Goal: Check status: Check status

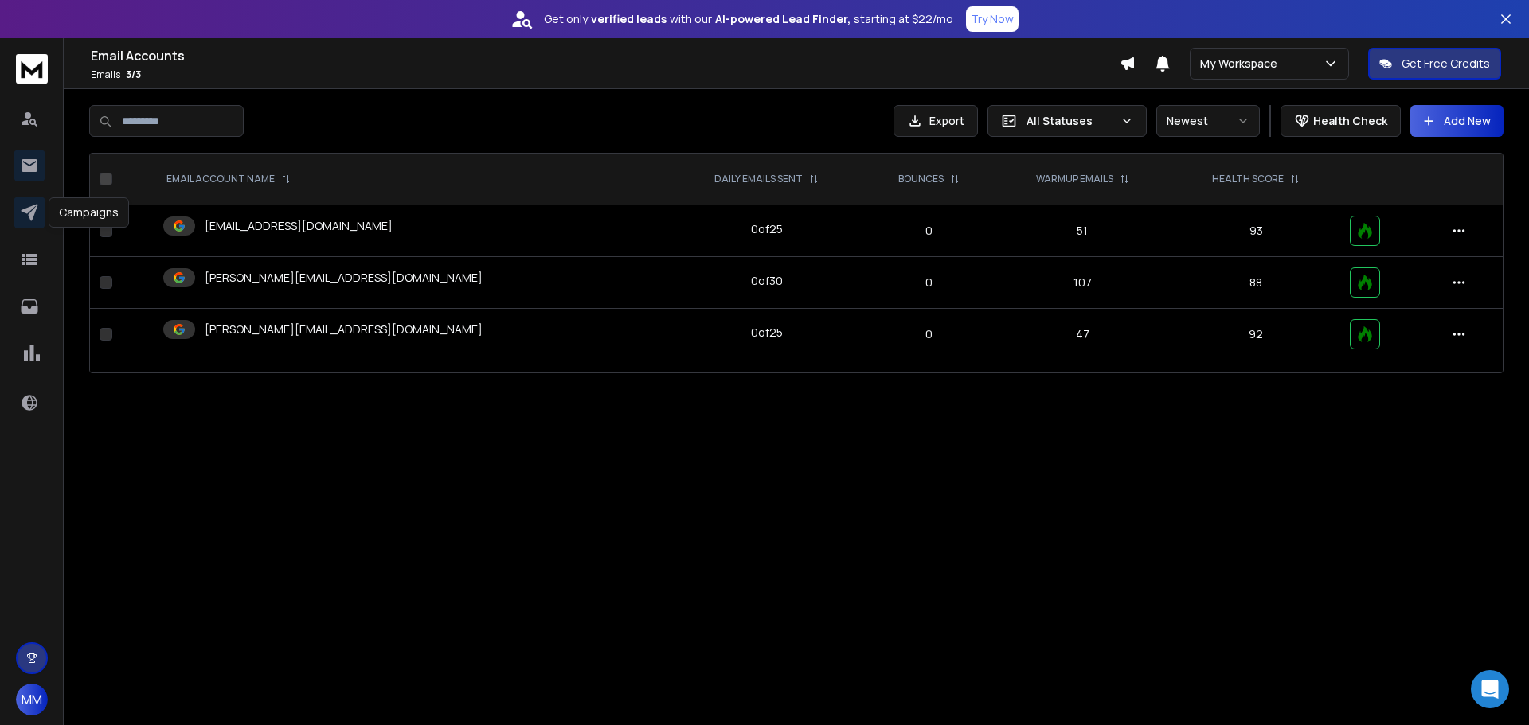
click at [28, 210] on icon at bounding box center [29, 212] width 17 height 17
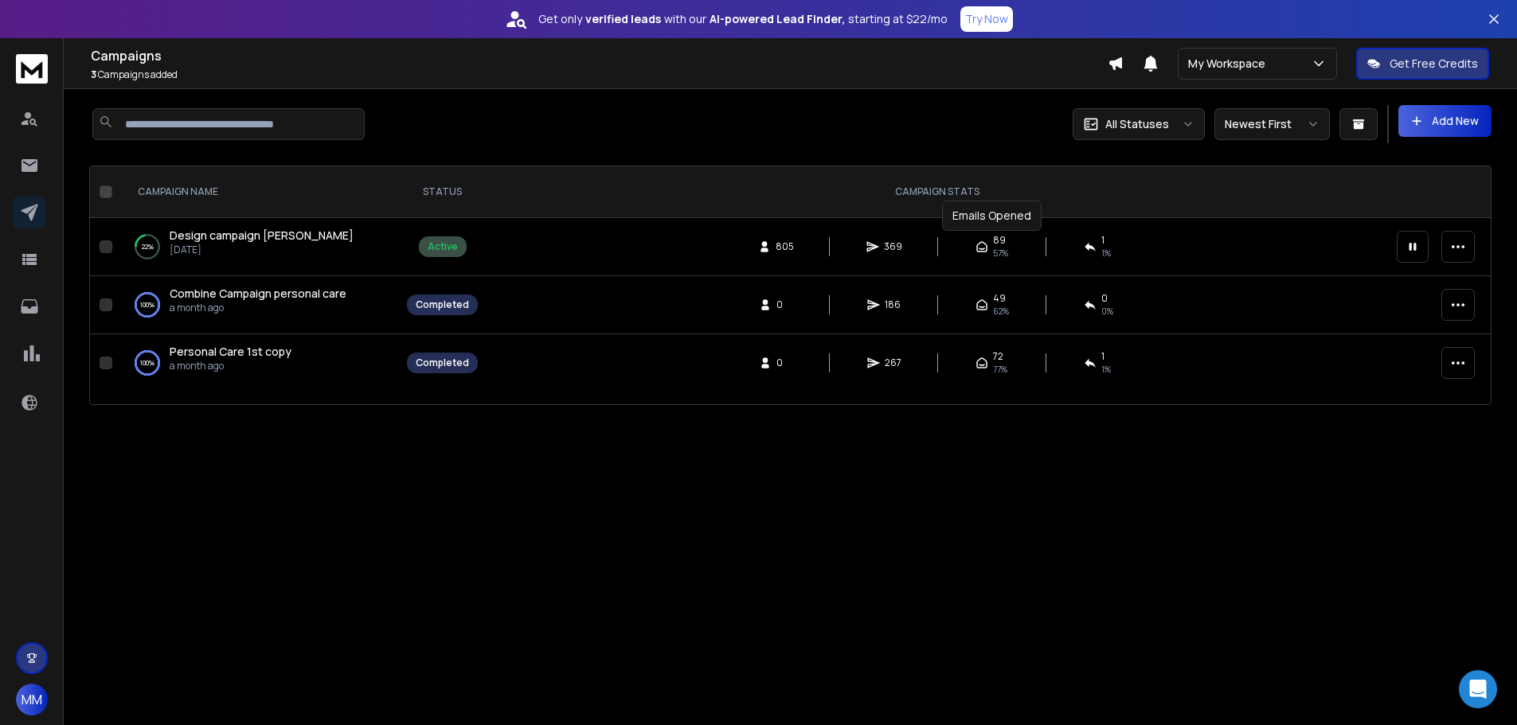
click at [999, 248] on span "57 %" at bounding box center [1000, 253] width 15 height 13
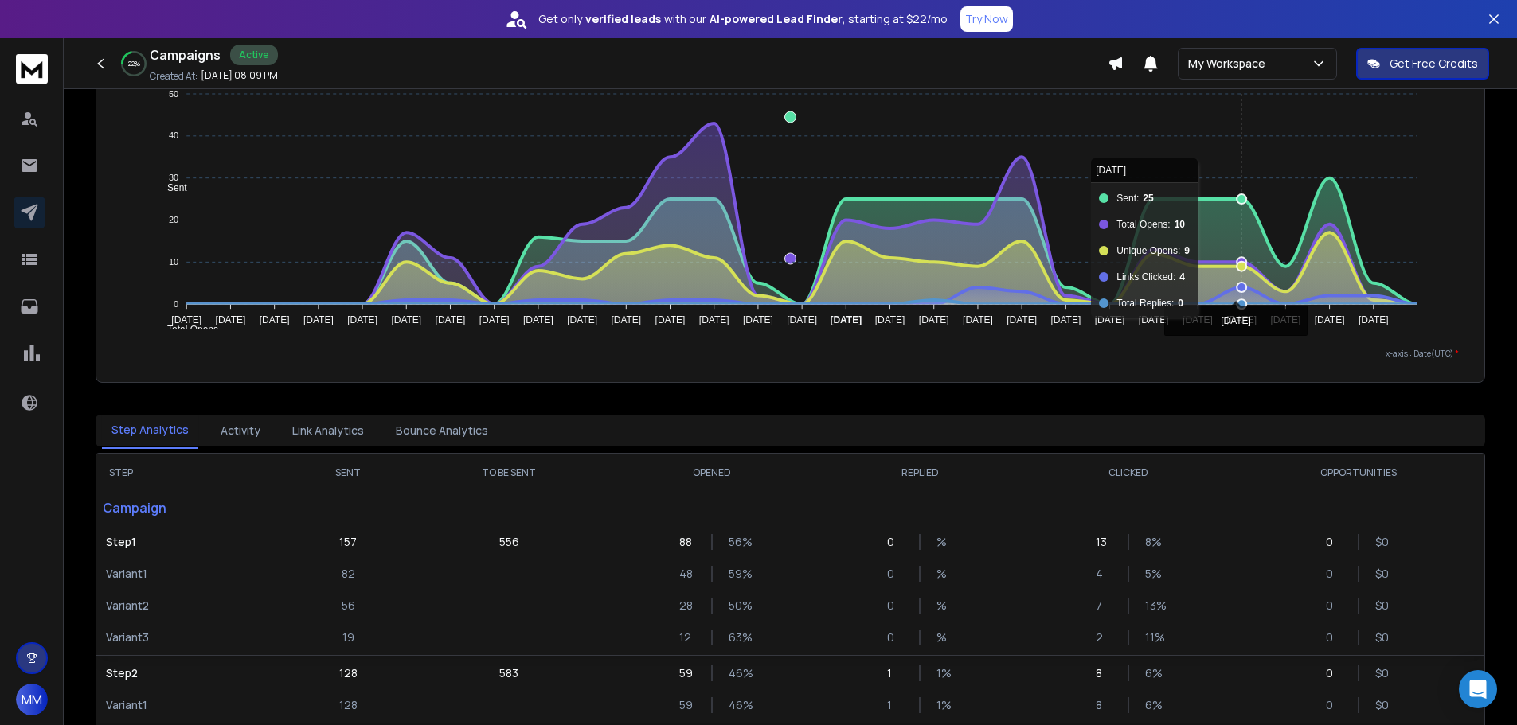
scroll to position [507, 0]
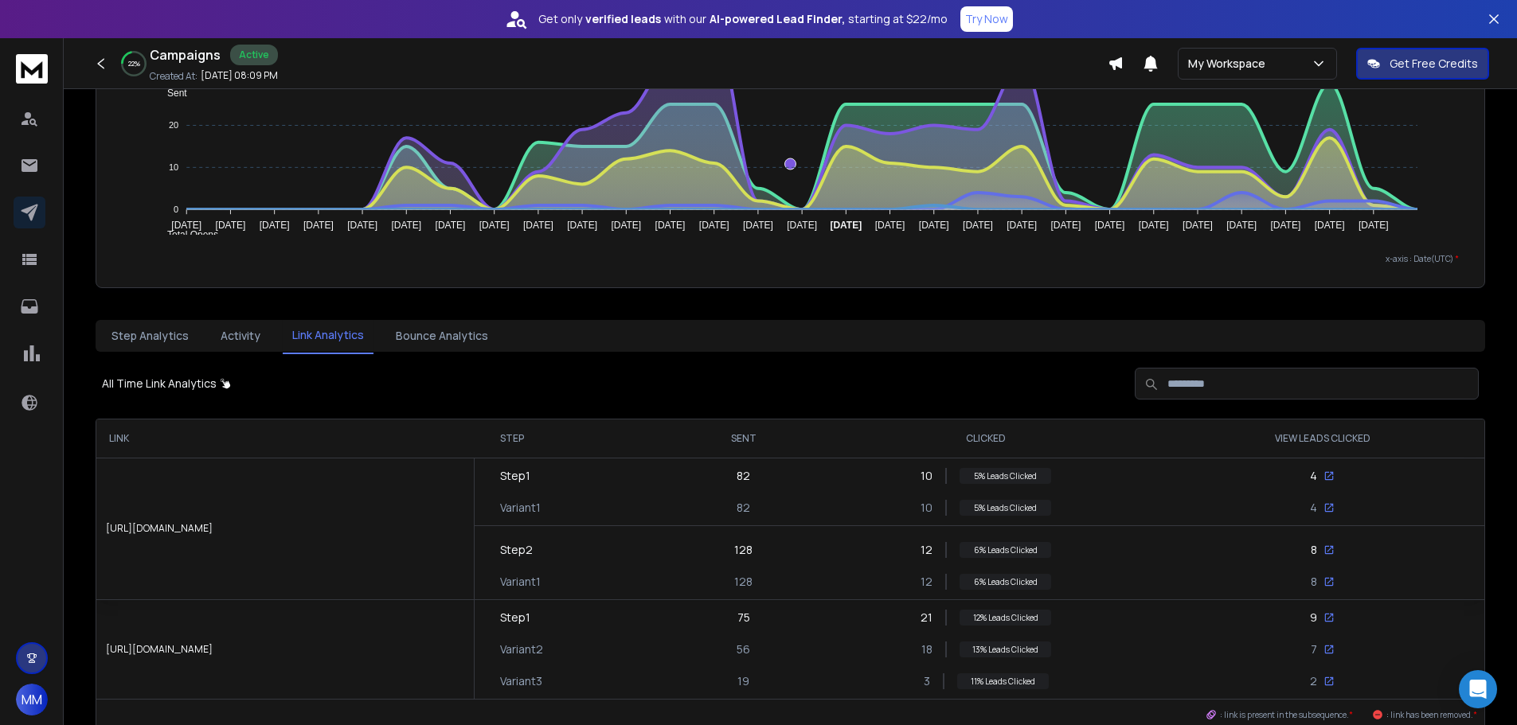
click at [352, 331] on button "Link Analytics" at bounding box center [328, 336] width 91 height 37
click at [1324, 651] on icon at bounding box center [1329, 649] width 11 height 11
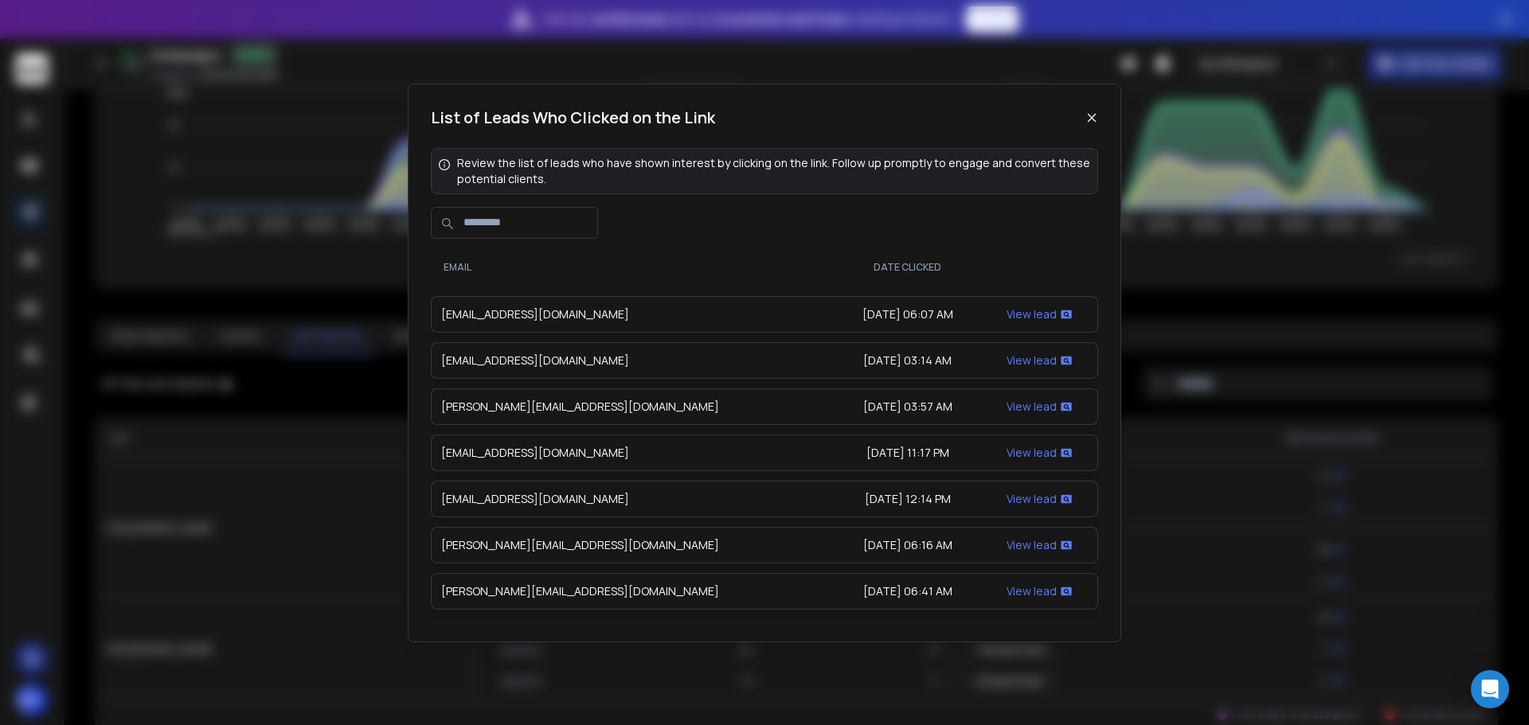
click at [1091, 117] on icon at bounding box center [1092, 117] width 9 height 9
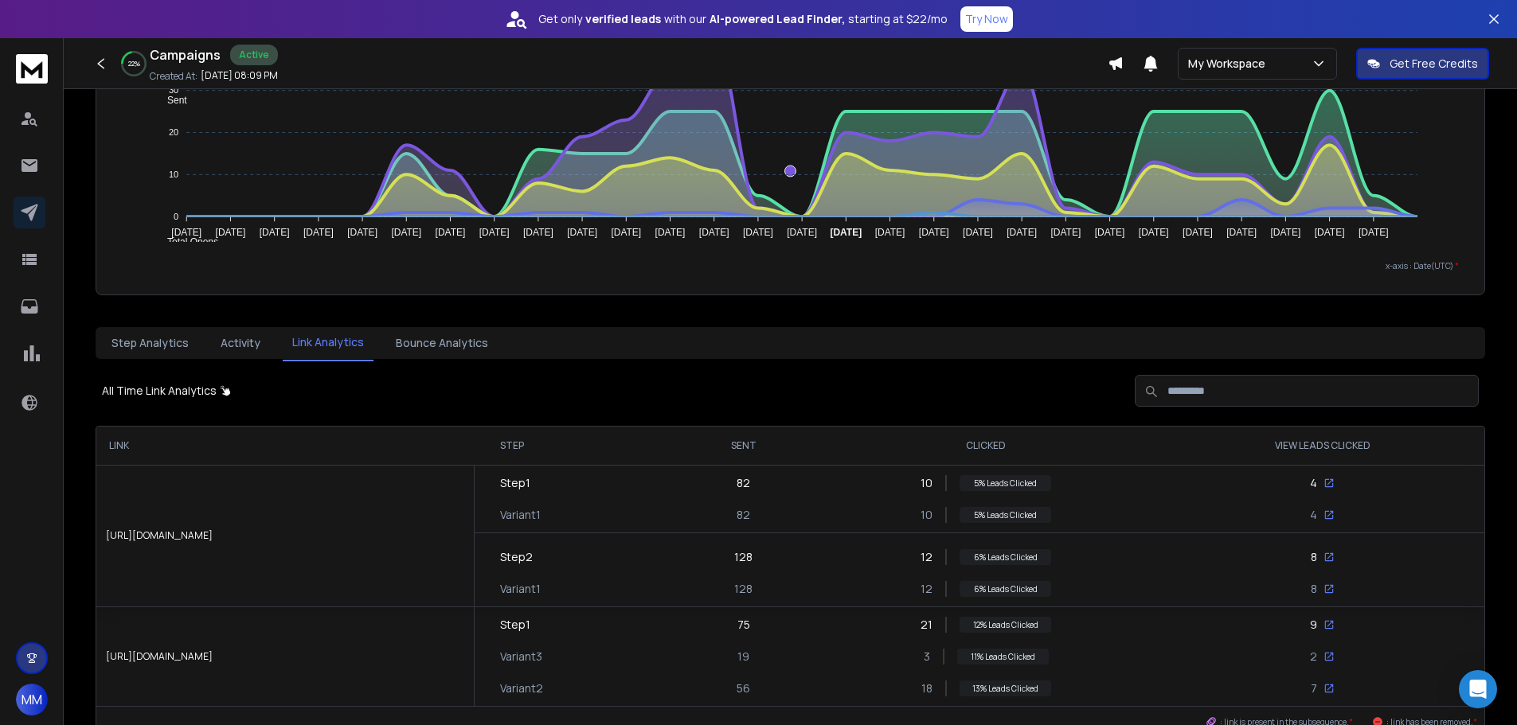
scroll to position [0, 0]
